Goal: Find specific page/section: Find specific page/section

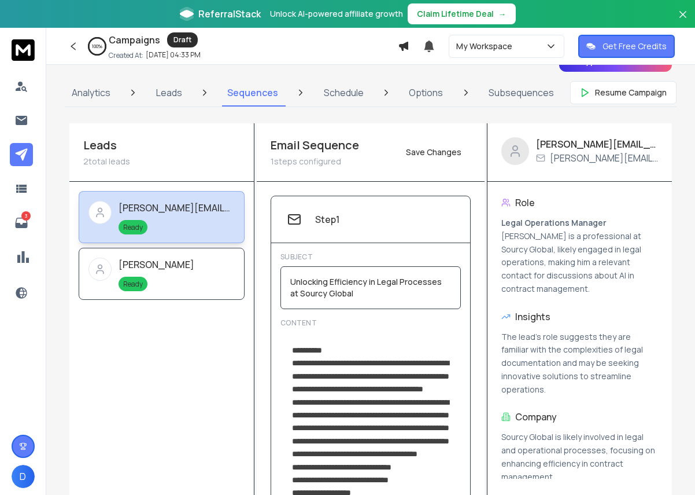
scroll to position [83, 0]
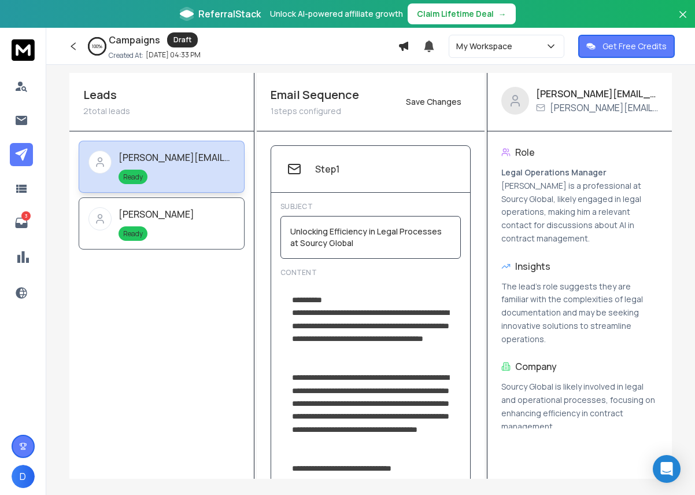
click at [184, 237] on div "Ready" at bounding box center [177, 233] width 116 height 14
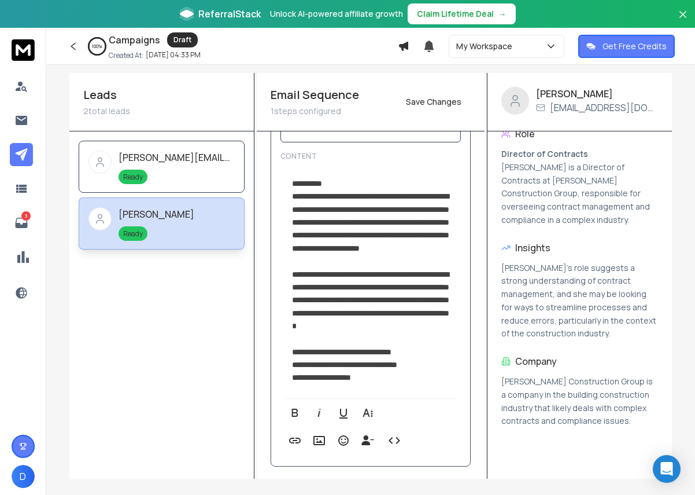
scroll to position [0, 0]
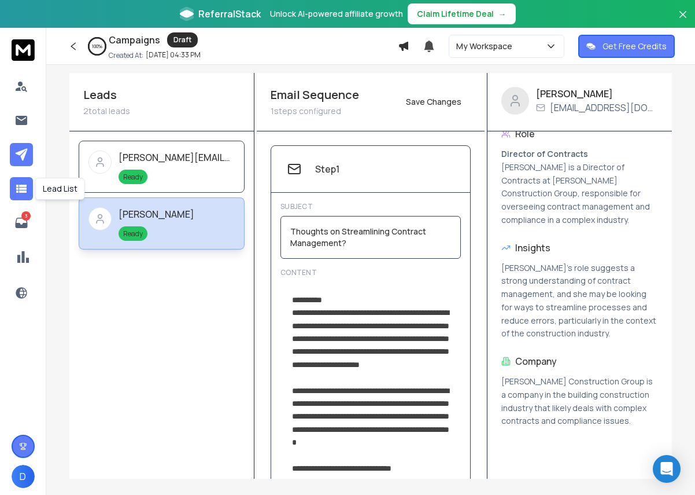
click at [23, 185] on icon at bounding box center [21, 189] width 10 height 8
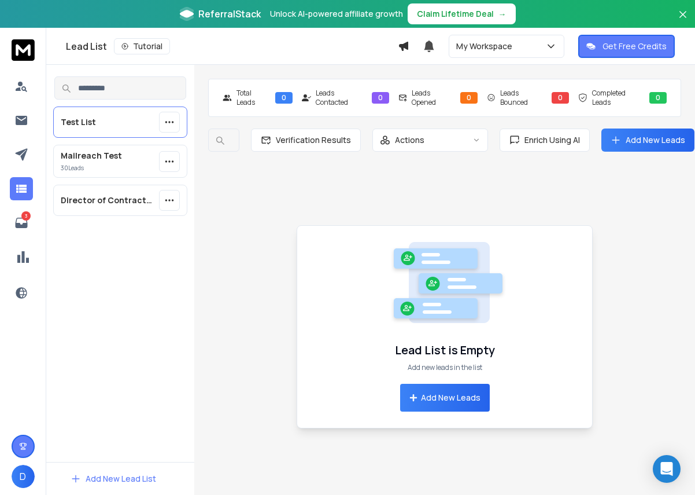
click at [108, 195] on p "Director of Contracts, Construction Consultancies" at bounding box center [108, 200] width 94 height 12
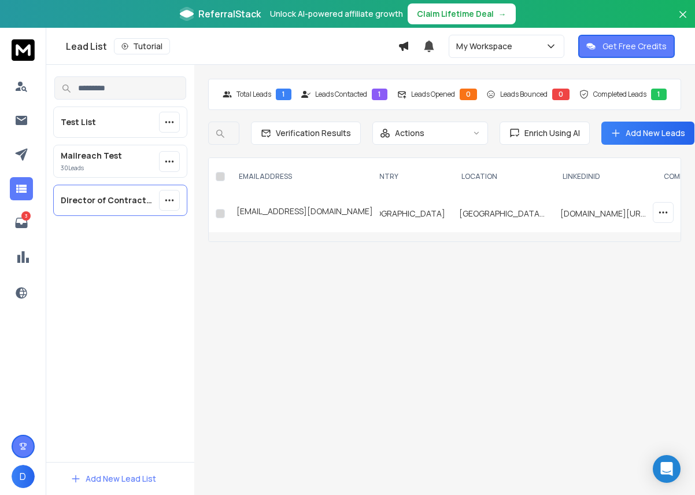
scroll to position [0, 447]
click at [568, 216] on td "[DOMAIN_NAME][URL][PERSON_NAME]" at bounding box center [618, 213] width 101 height 37
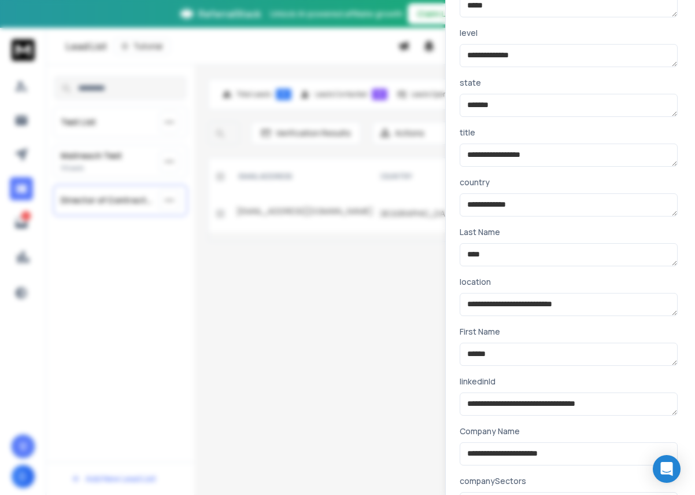
scroll to position [239, 0]
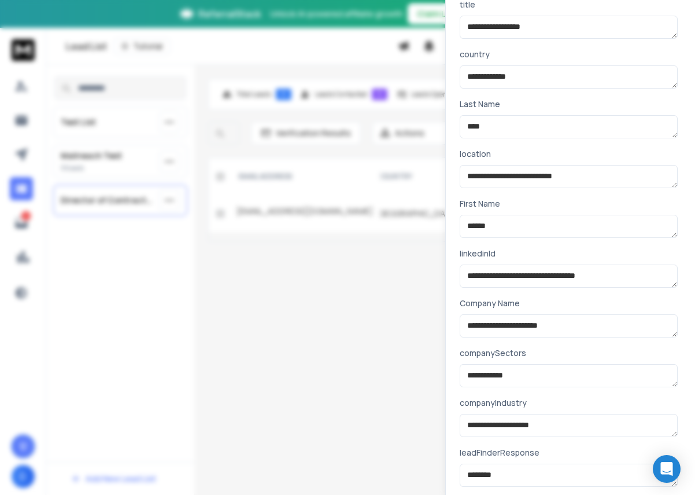
click at [590, 275] on textarea "**********" at bounding box center [569, 275] width 218 height 23
click at [341, 354] on div at bounding box center [347, 247] width 695 height 495
